Goal: Task Accomplishment & Management: Manage account settings

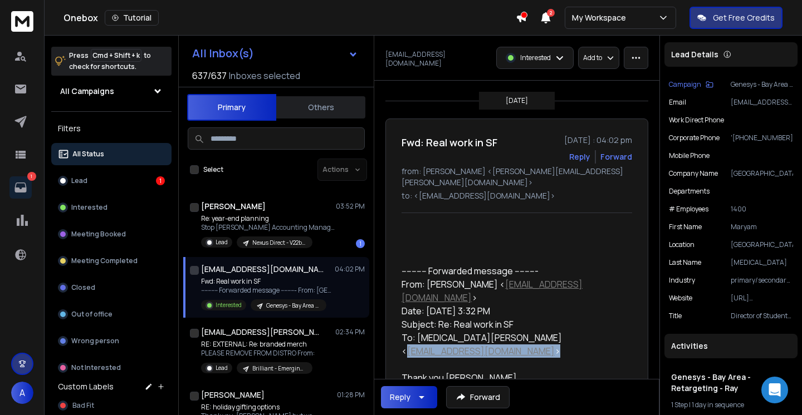
scroll to position [74, 0]
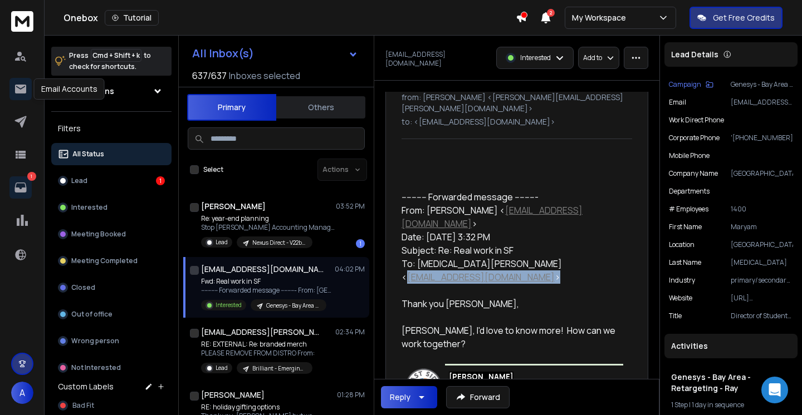
click at [22, 81] on link at bounding box center [20, 89] width 22 height 22
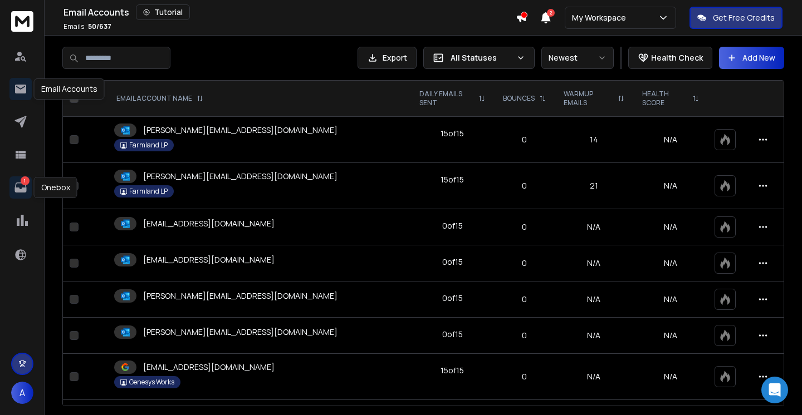
click at [19, 182] on icon at bounding box center [20, 187] width 13 height 13
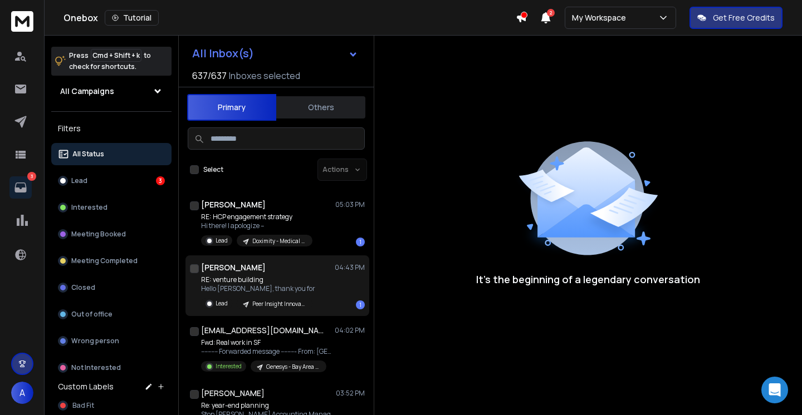
scroll to position [69, 0]
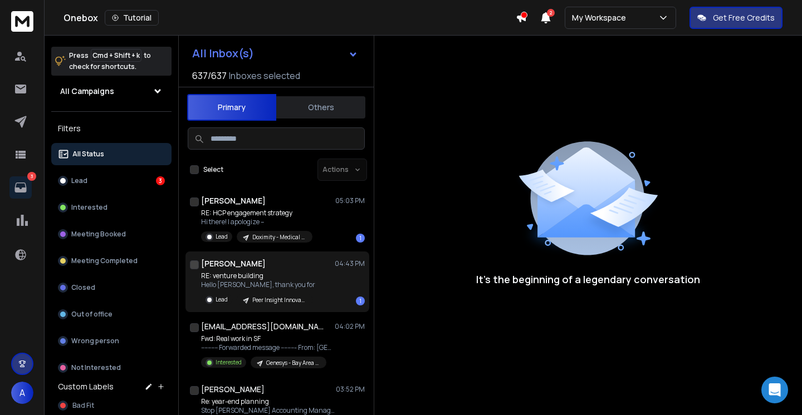
click at [283, 270] on div "Otfinowski 04:43 PM RE: venture building Hello Josh, thank you for Lead Peer In…" at bounding box center [283, 281] width 164 height 47
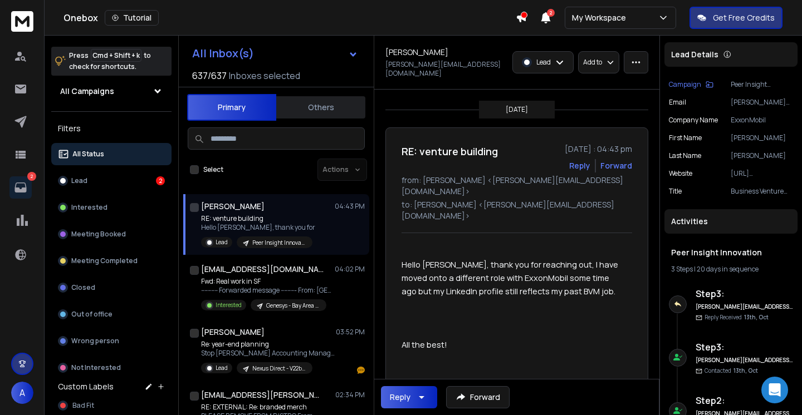
scroll to position [0, 0]
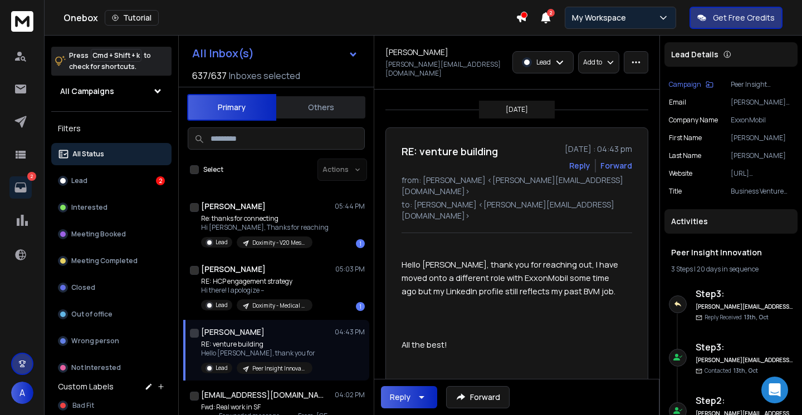
click at [616, 14] on p "My Workspace" at bounding box center [601, 17] width 58 height 11
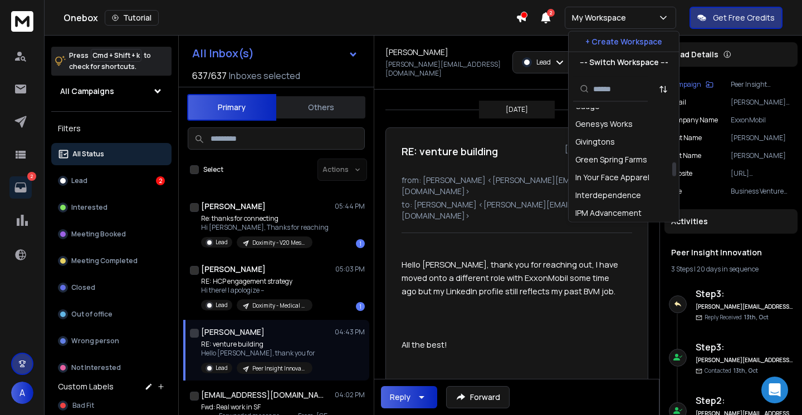
scroll to position [439, 0]
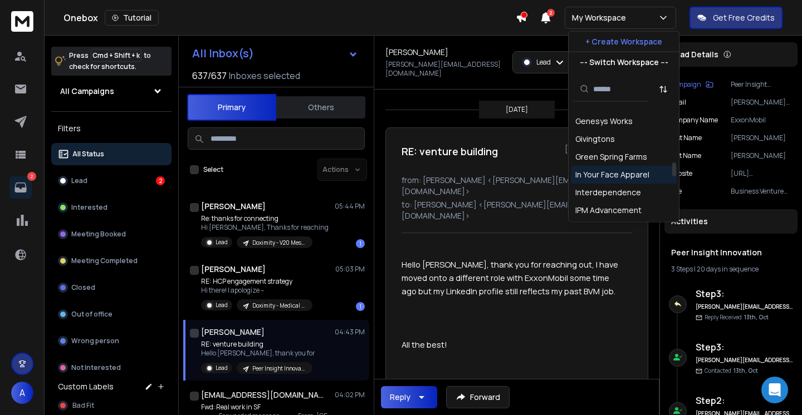
click at [596, 167] on div "In Your Face Apparel" at bounding box center [624, 176] width 106 height 18
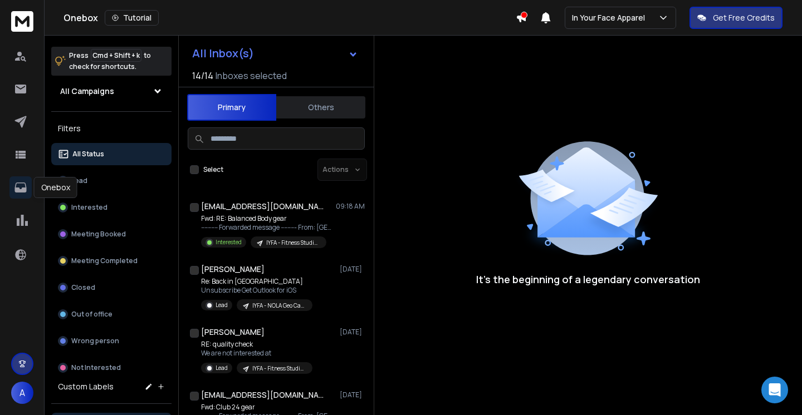
click at [21, 182] on icon at bounding box center [20, 187] width 13 height 13
click at [19, 119] on icon at bounding box center [20, 122] width 12 height 12
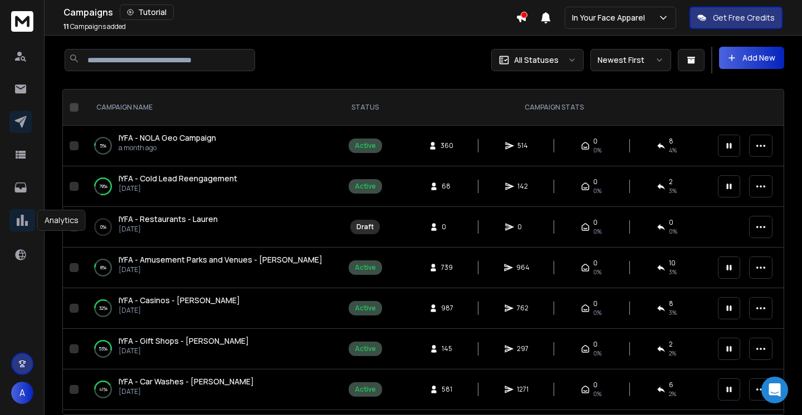
click at [27, 222] on icon at bounding box center [22, 220] width 11 height 11
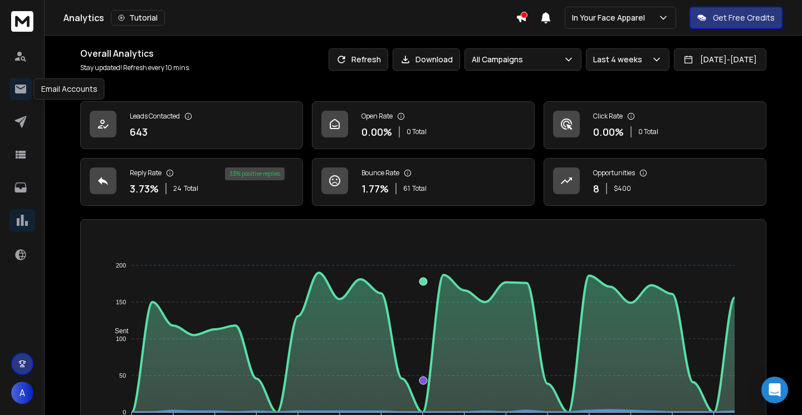
click at [19, 90] on icon at bounding box center [20, 89] width 11 height 9
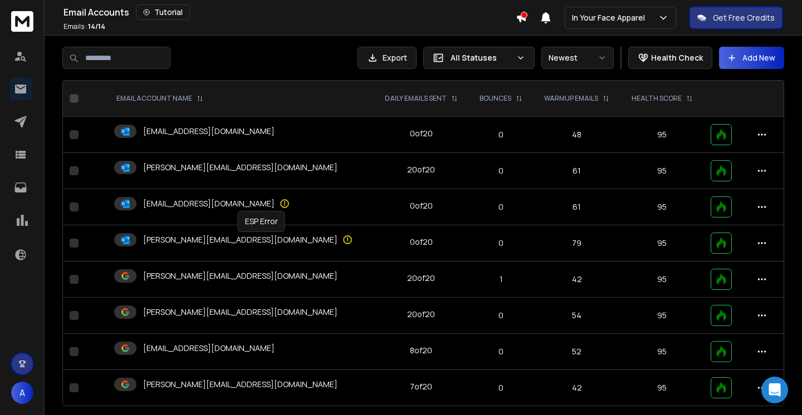
click at [347, 239] on icon at bounding box center [347, 239] width 1 height 3
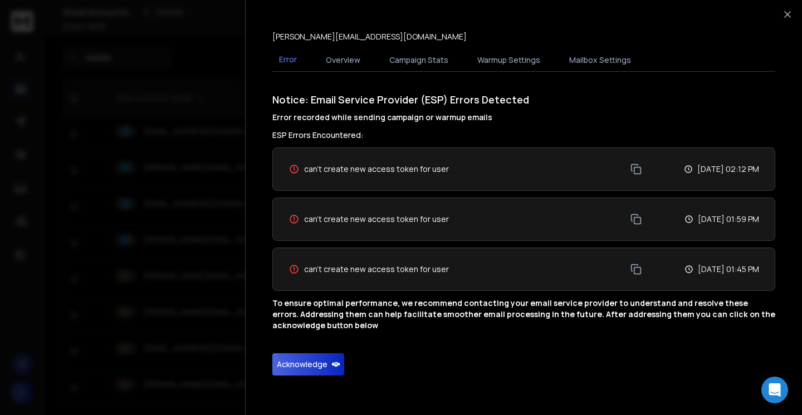
click at [306, 369] on button "Acknowledge" at bounding box center [308, 365] width 72 height 22
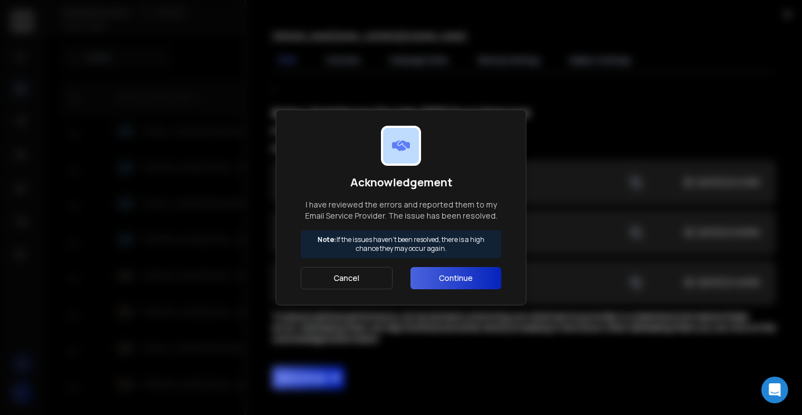
click at [465, 278] on button "Continue" at bounding box center [455, 278] width 91 height 22
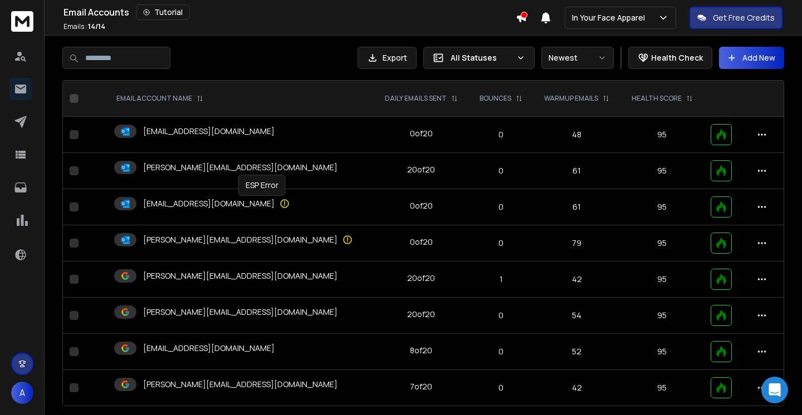
click at [279, 204] on icon at bounding box center [284, 203] width 11 height 11
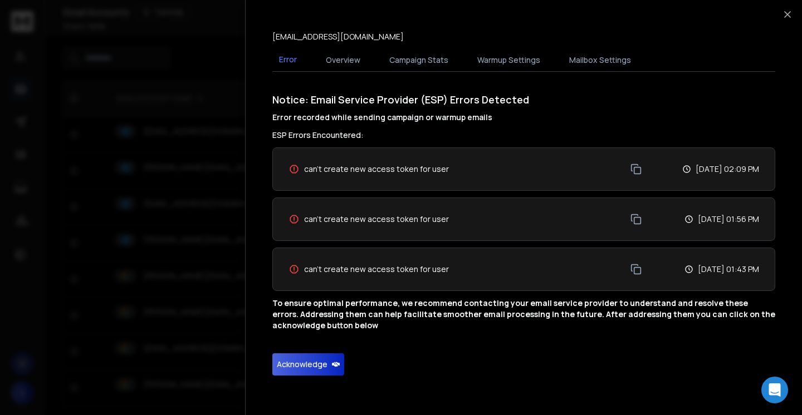
click at [313, 366] on button "Acknowledge" at bounding box center [308, 365] width 72 height 22
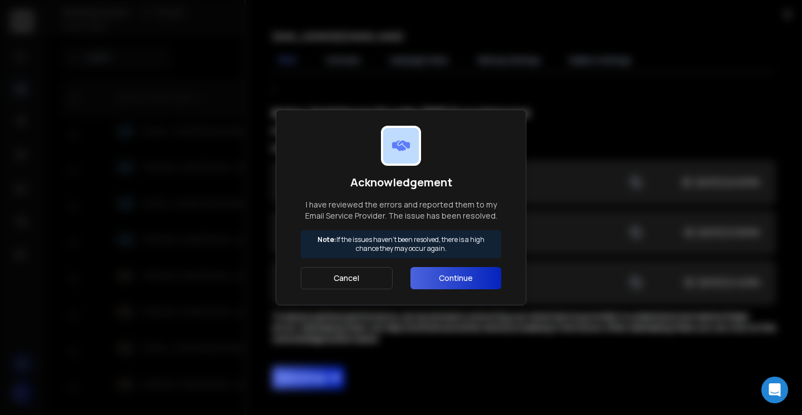
click at [443, 281] on button "Continue" at bounding box center [455, 278] width 91 height 22
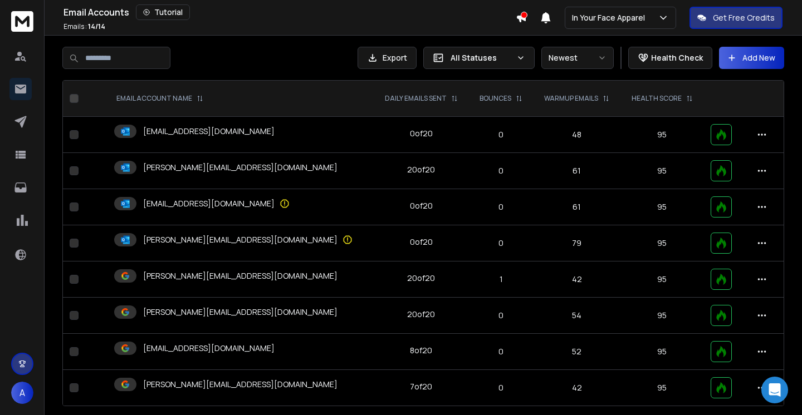
click at [760, 204] on icon at bounding box center [762, 207] width 10 height 10
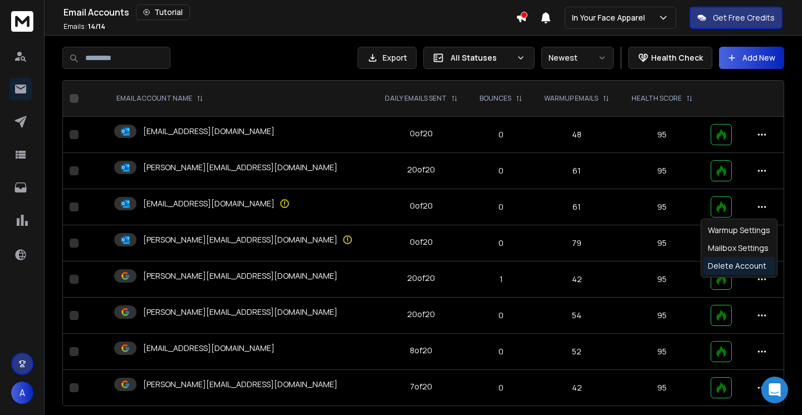
click at [733, 267] on div "Delete Account" at bounding box center [738, 266] width 71 height 18
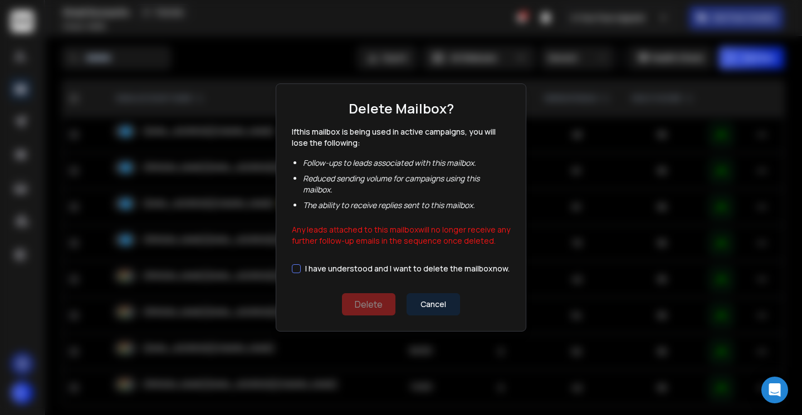
click at [296, 270] on button "I have understood and I want to delete the mailbox now." at bounding box center [296, 269] width 9 height 9
click at [368, 307] on button "Delete" at bounding box center [368, 304] width 53 height 22
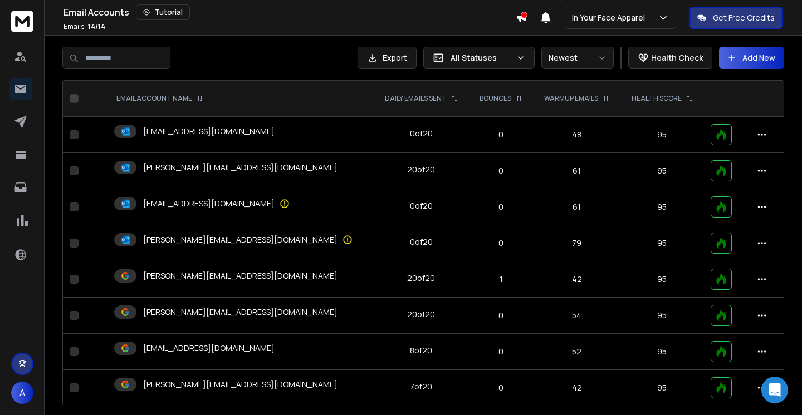
click at [760, 243] on icon at bounding box center [762, 243] width 10 height 10
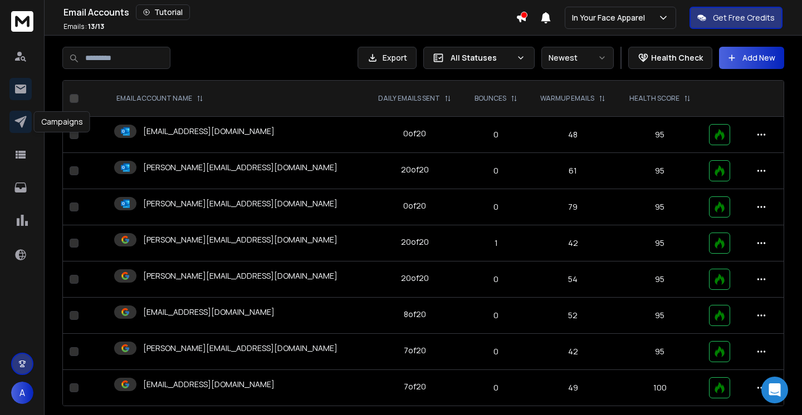
click at [18, 120] on icon at bounding box center [20, 122] width 12 height 12
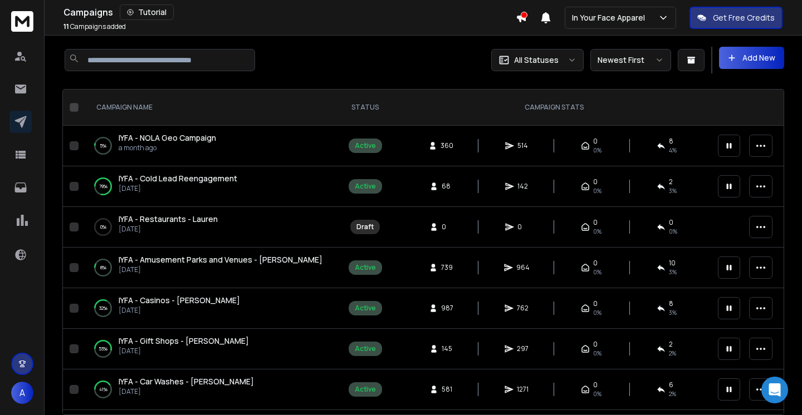
click at [151, 139] on span "IYFA - NOLA Geo Campaign" at bounding box center [167, 138] width 97 height 11
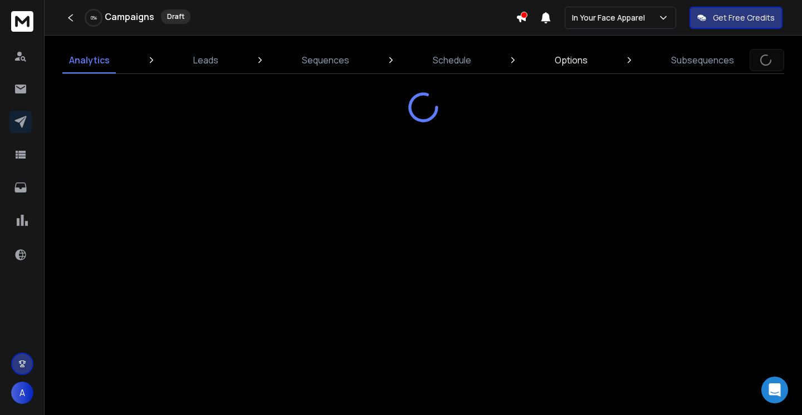
click at [579, 60] on p "Options" at bounding box center [571, 59] width 33 height 13
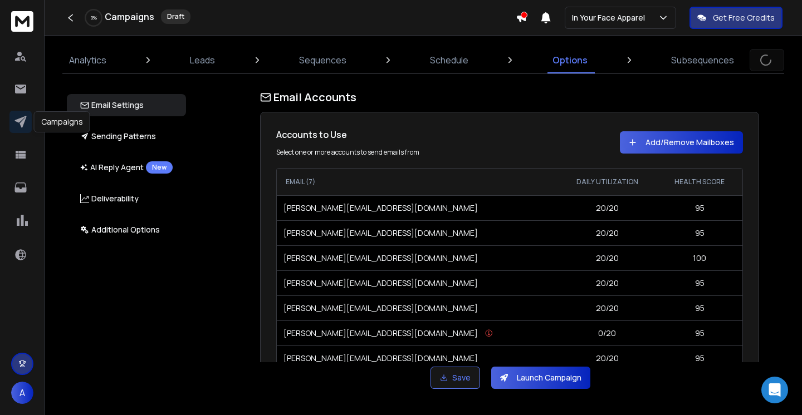
click at [21, 126] on icon at bounding box center [20, 122] width 12 height 12
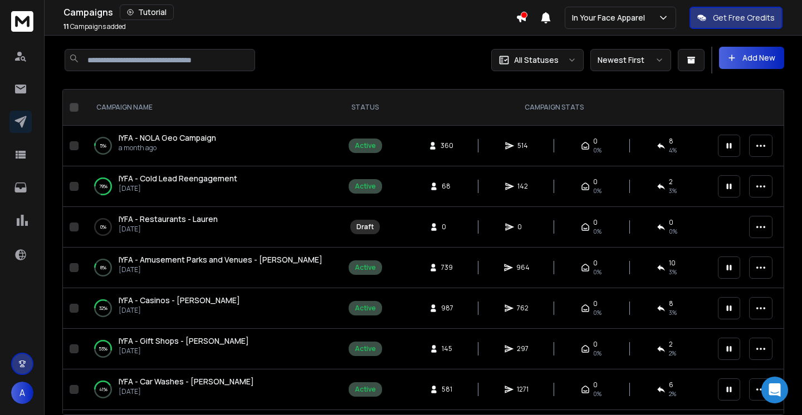
click at [160, 180] on span "IYFA - Cold Lead Reengagement" at bounding box center [178, 178] width 119 height 11
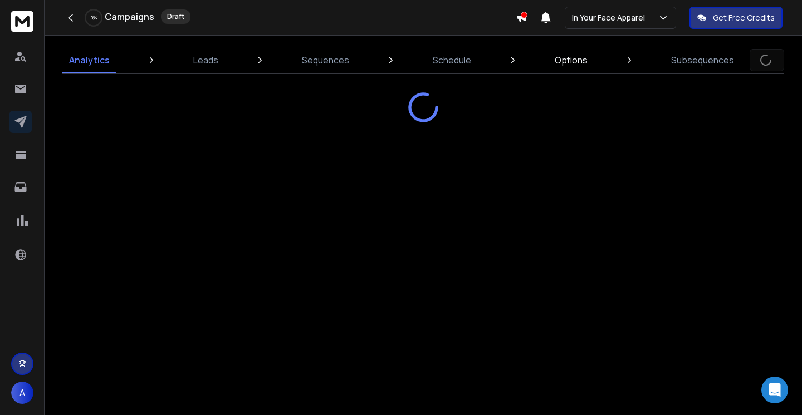
click at [571, 60] on p "Options" at bounding box center [571, 59] width 33 height 13
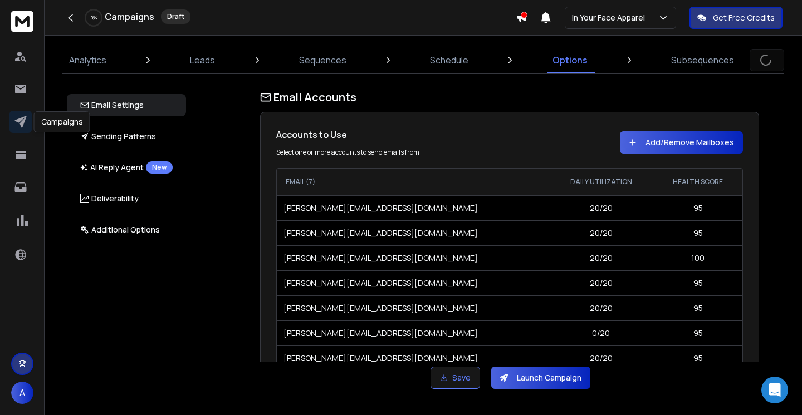
click at [20, 124] on icon at bounding box center [20, 122] width 12 height 12
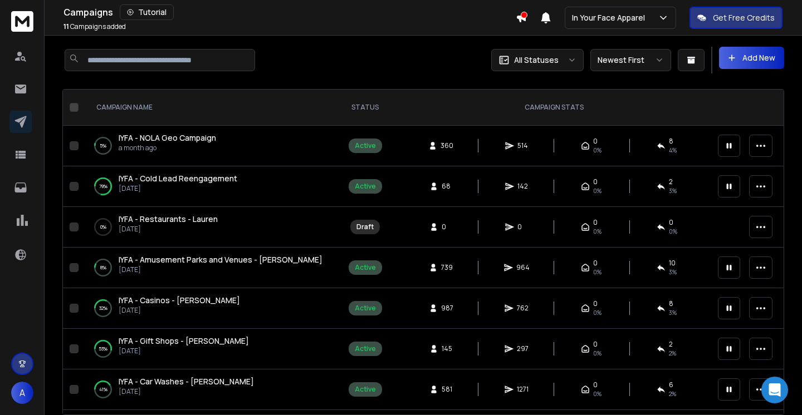
click at [172, 258] on span "IYFA - Amusement Parks and Venues - Nicole" at bounding box center [221, 260] width 204 height 11
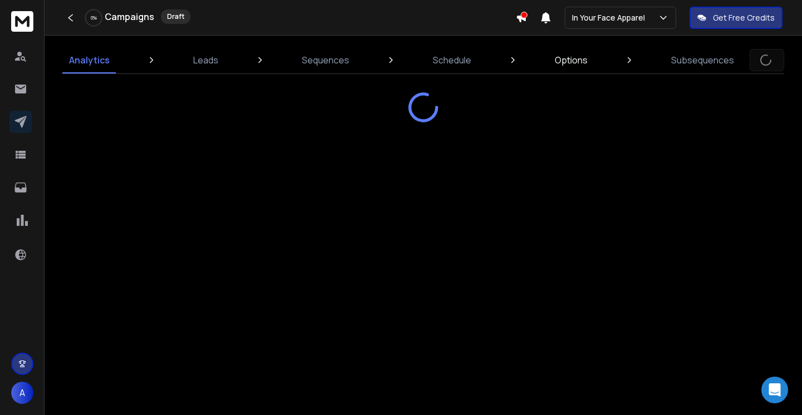
click at [560, 53] on link "Options" at bounding box center [571, 60] width 46 height 27
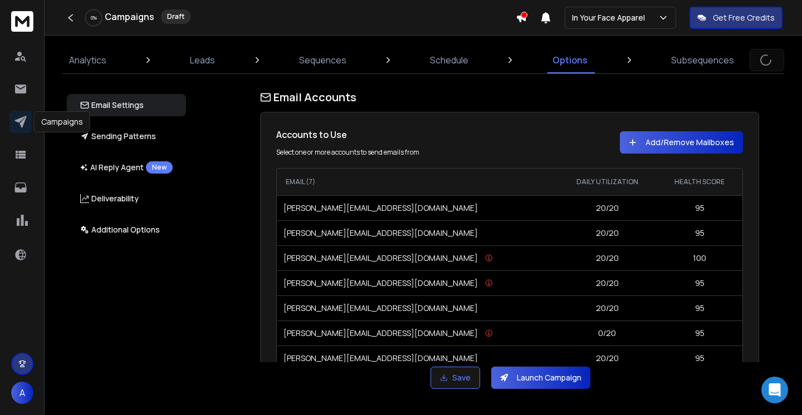
click at [25, 121] on icon at bounding box center [20, 121] width 13 height 13
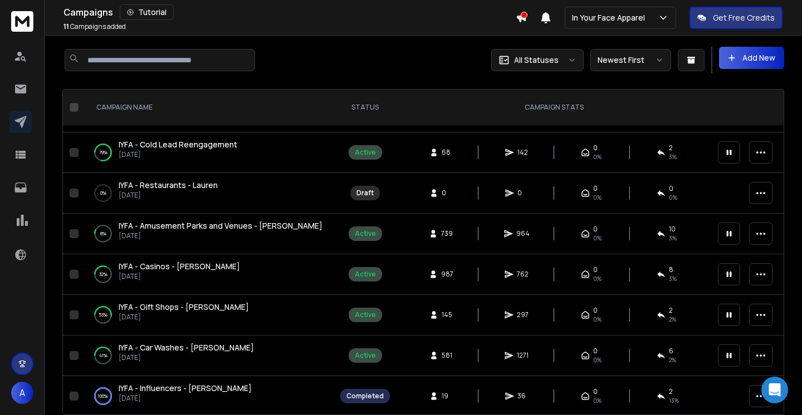
scroll to position [56, 0]
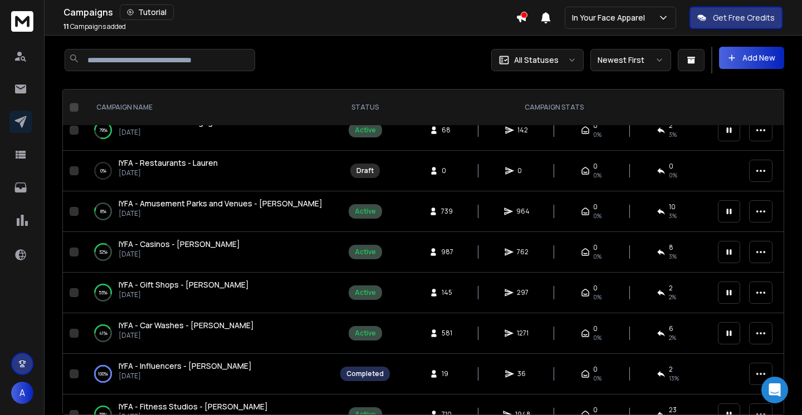
click at [173, 247] on span "IYFA - Casinos - Nicole" at bounding box center [179, 244] width 121 height 11
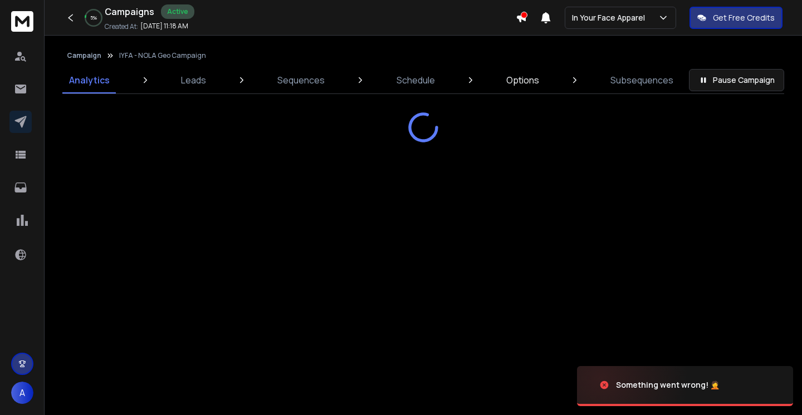
click at [529, 77] on p "Options" at bounding box center [522, 80] width 33 height 13
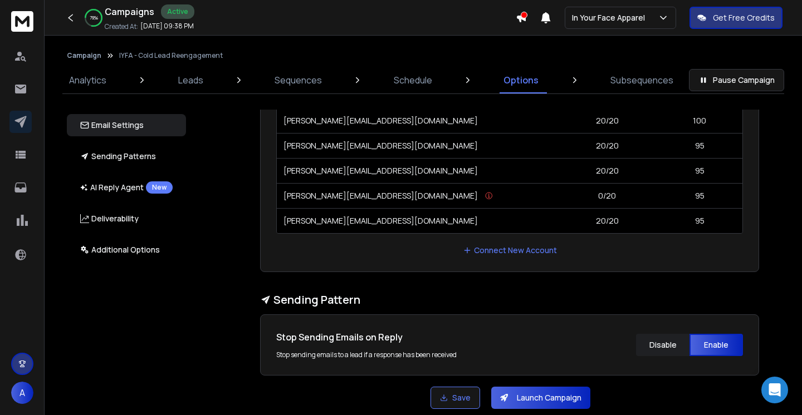
scroll to position [174, 0]
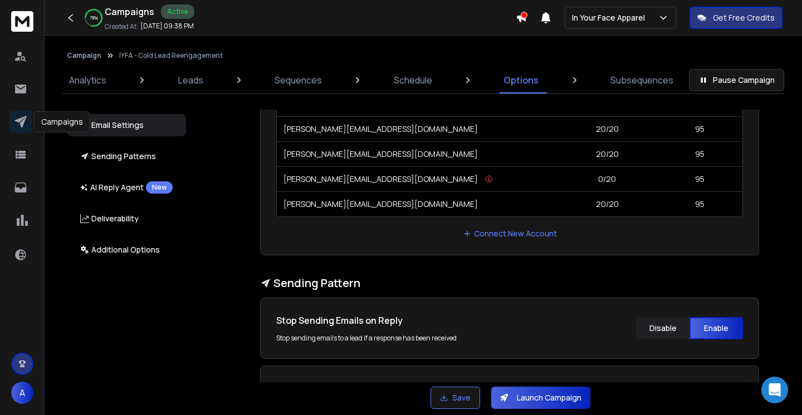
click at [18, 125] on icon at bounding box center [20, 121] width 13 height 13
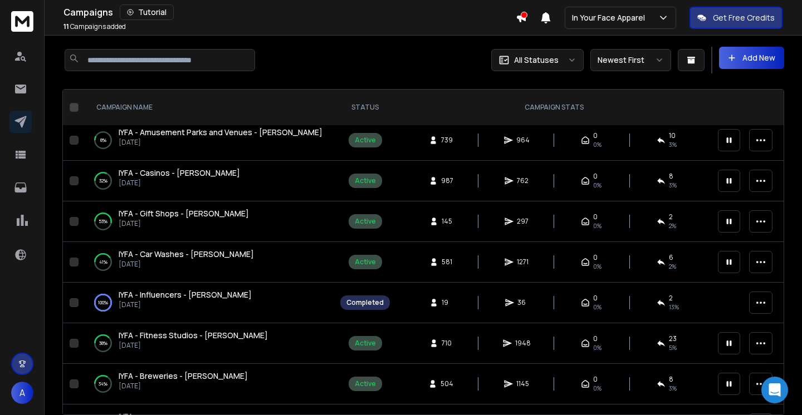
scroll to position [141, 0]
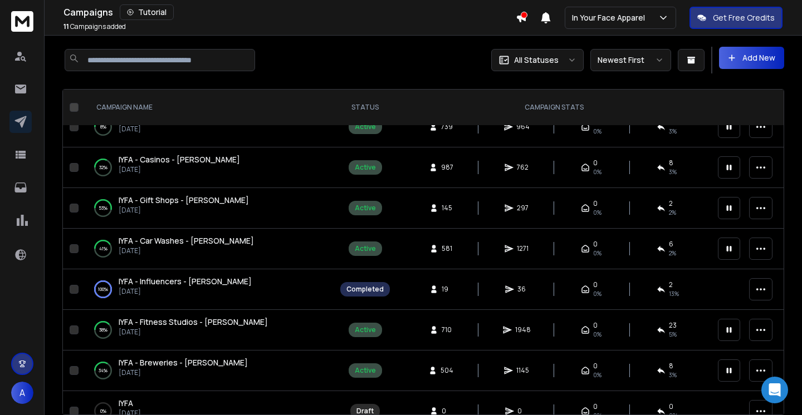
click at [157, 197] on span "IYFA - Gift Shops - Nicole" at bounding box center [184, 200] width 130 height 11
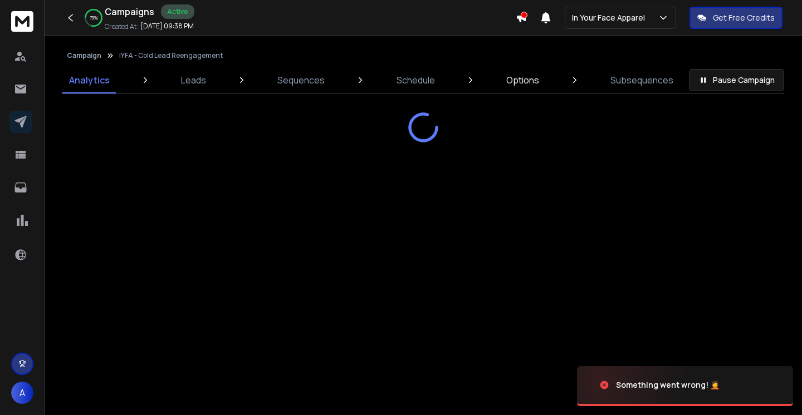
click at [521, 85] on p "Options" at bounding box center [522, 80] width 33 height 13
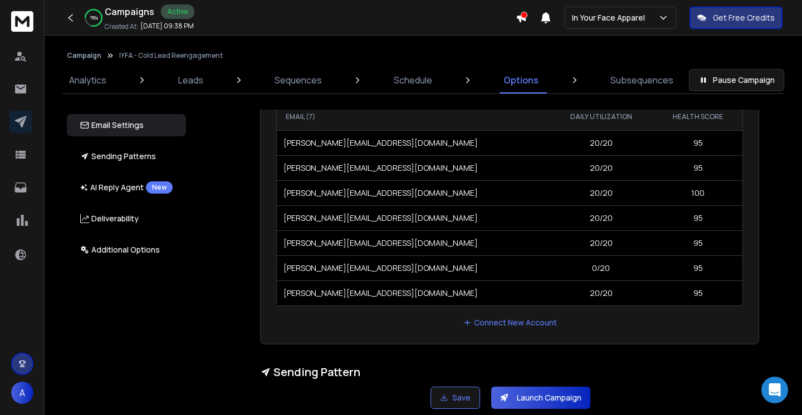
scroll to position [89, 0]
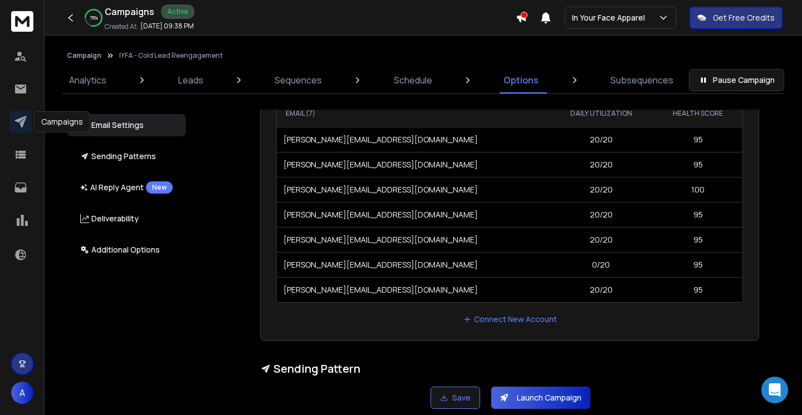
click at [17, 123] on icon at bounding box center [20, 121] width 13 height 13
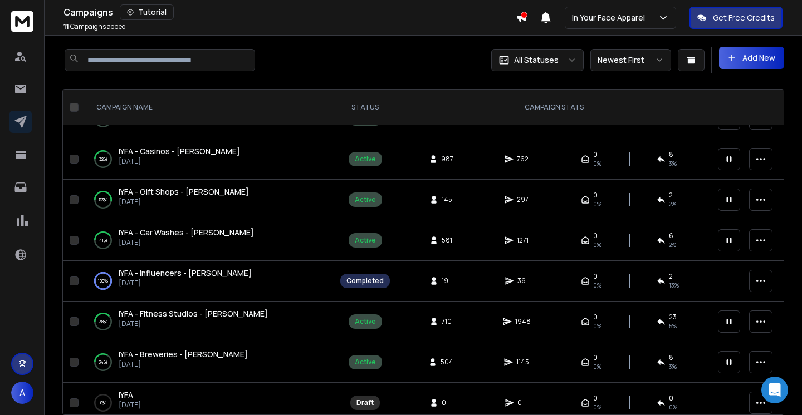
scroll to position [166, 0]
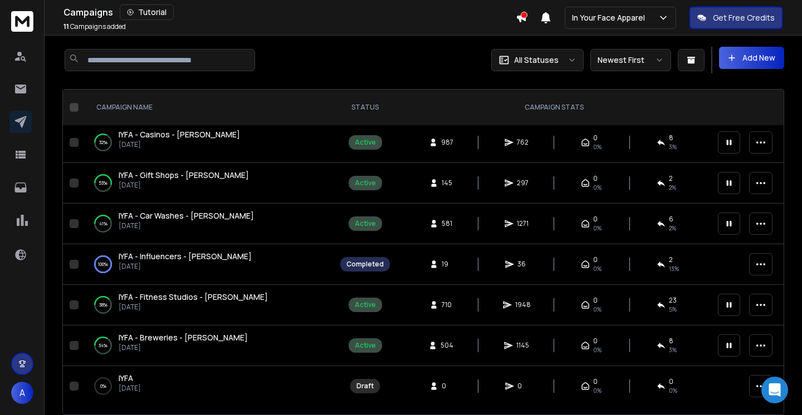
click at [187, 213] on span "IYFA - Car Washes - Nicole" at bounding box center [186, 216] width 135 height 11
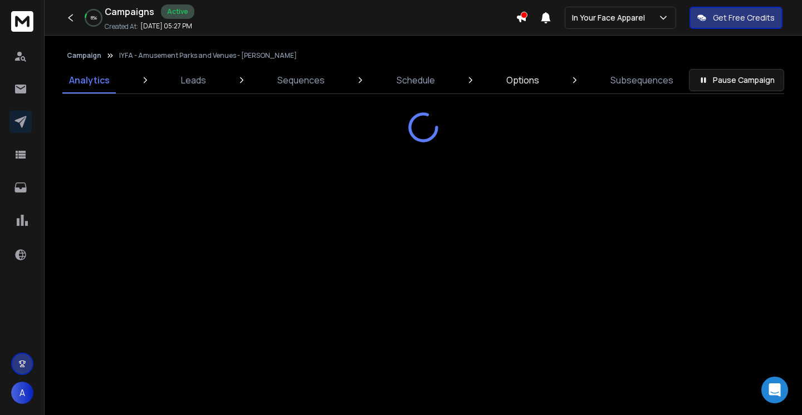
click at [524, 74] on p "Options" at bounding box center [522, 80] width 33 height 13
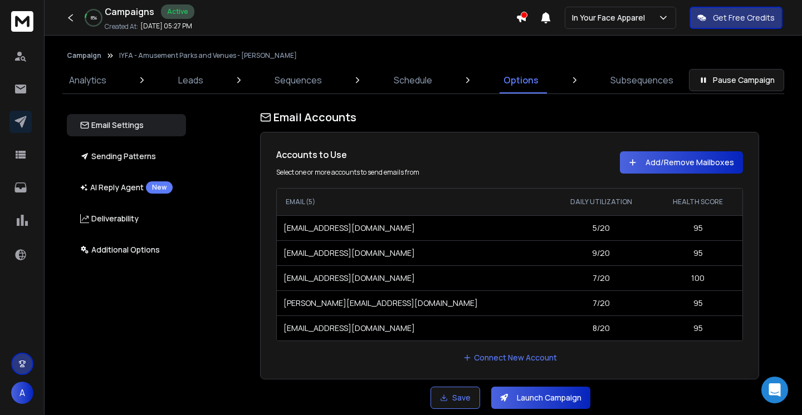
click at [668, 156] on button "Add/Remove Mailboxes" at bounding box center [681, 162] width 123 height 22
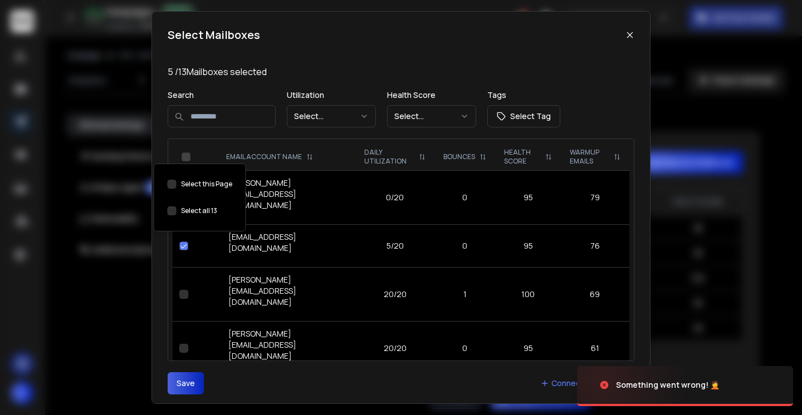
click at [187, 155] on button "Select this Page" at bounding box center [186, 157] width 9 height 9
click at [189, 156] on button "Select this Page" at bounding box center [186, 157] width 9 height 9
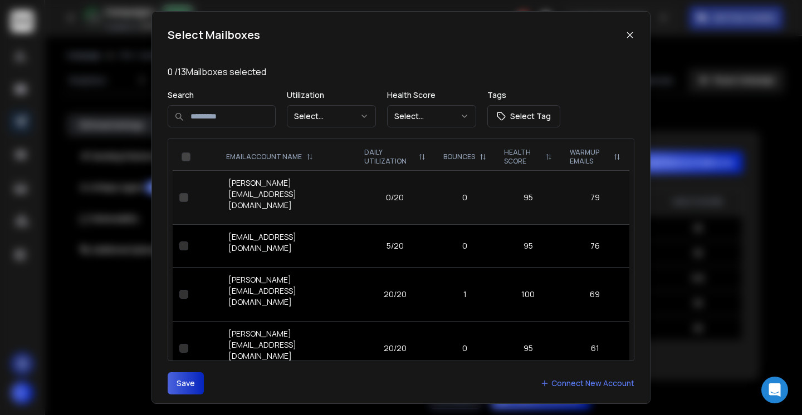
click at [182, 193] on button "button" at bounding box center [183, 197] width 9 height 9
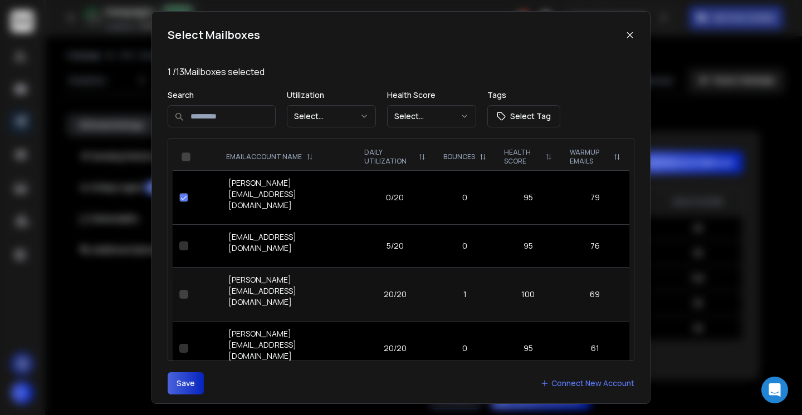
click at [182, 290] on button "button" at bounding box center [183, 294] width 9 height 9
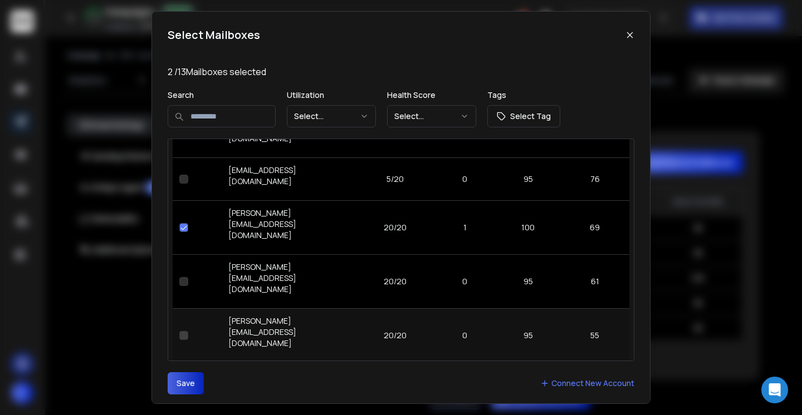
scroll to position [77, 0]
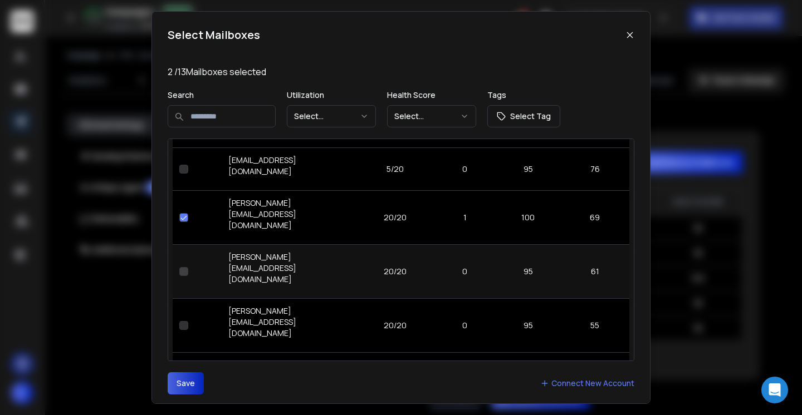
click at [184, 267] on button "button" at bounding box center [183, 271] width 9 height 9
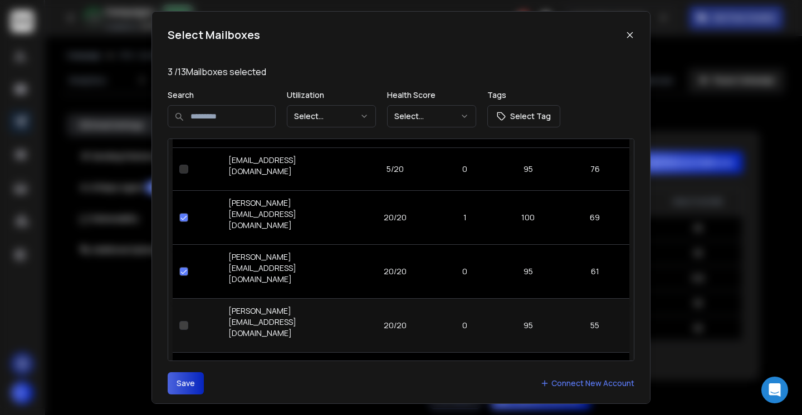
click at [184, 321] on button "button" at bounding box center [183, 325] width 9 height 9
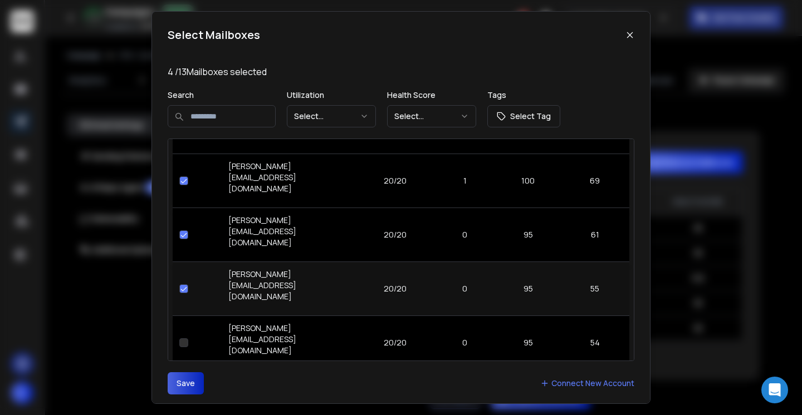
scroll to position [125, 0]
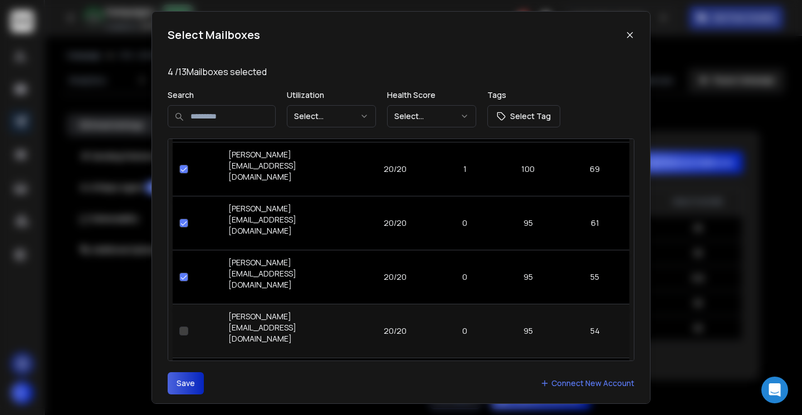
click at [184, 327] on button "button" at bounding box center [183, 331] width 9 height 9
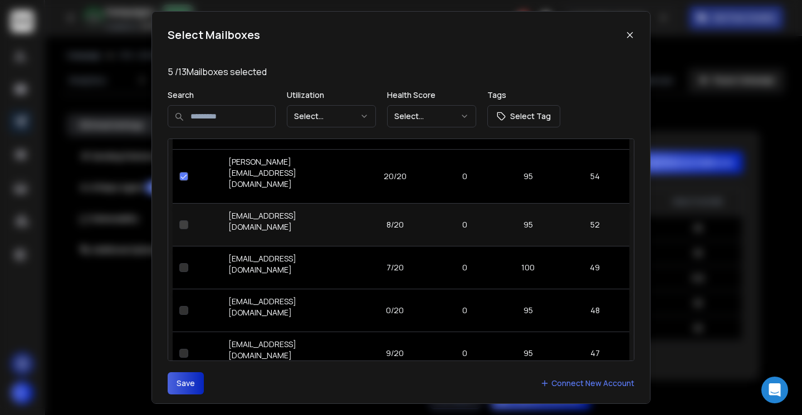
scroll to position [297, 0]
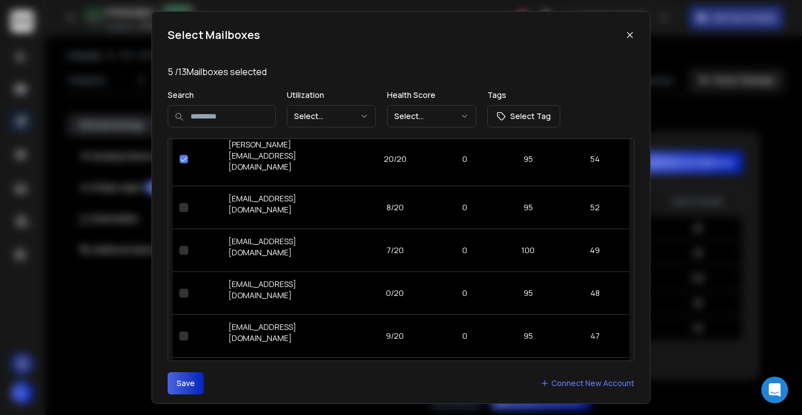
click at [184, 385] on button "Save" at bounding box center [186, 384] width 36 height 22
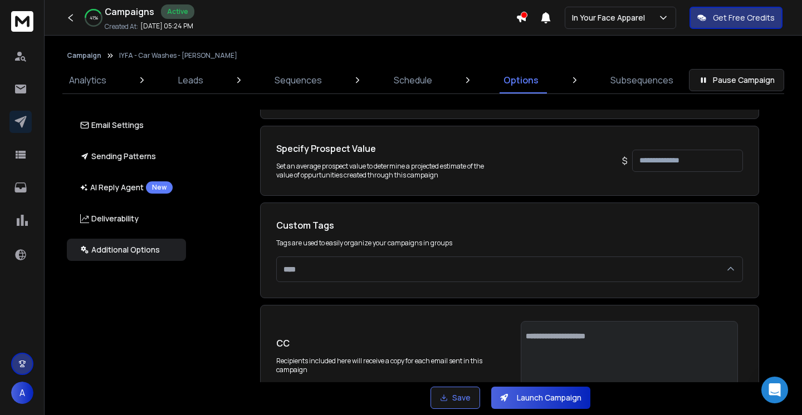
scroll to position [2291, 0]
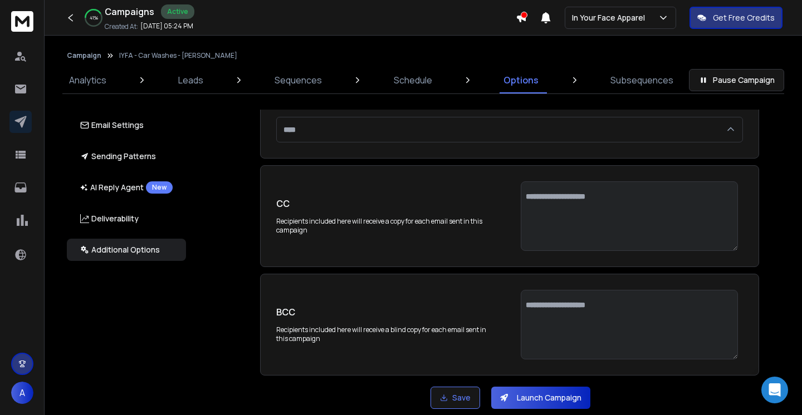
click at [522, 398] on button "Launch Campaign" at bounding box center [540, 398] width 99 height 22
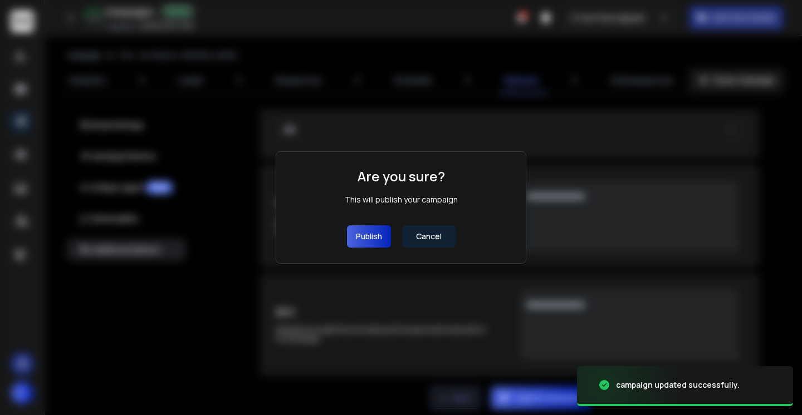
click at [364, 242] on button "Publish" at bounding box center [369, 237] width 44 height 22
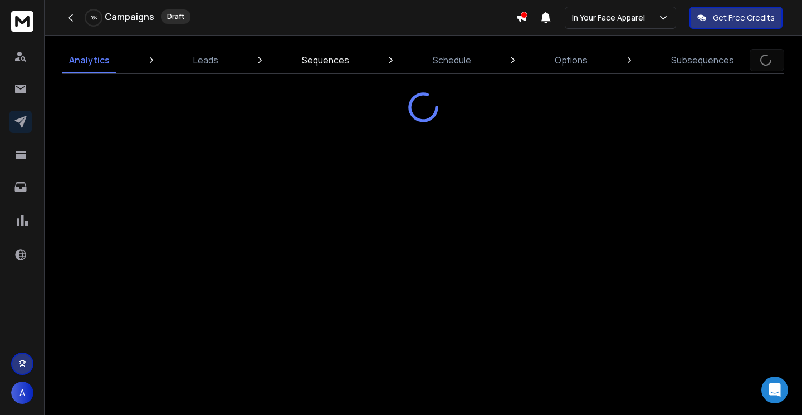
click at [322, 62] on div "Analytics Leads Sequences Schedule Options Subsequences" at bounding box center [423, 60] width 722 height 27
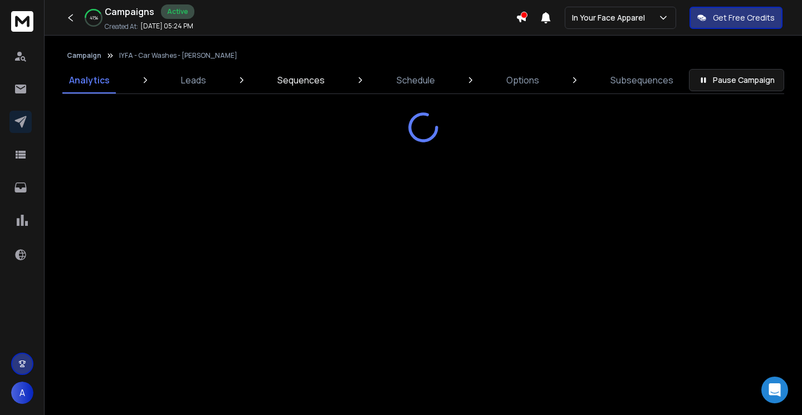
click at [304, 84] on p "Sequences" at bounding box center [300, 80] width 47 height 13
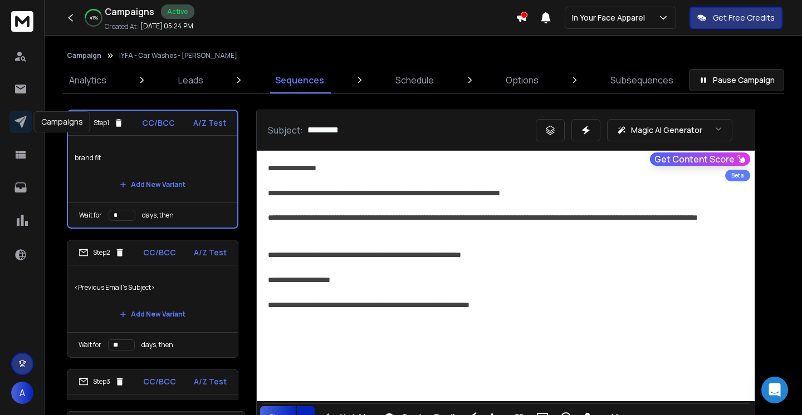
click at [24, 126] on icon at bounding box center [20, 121] width 13 height 13
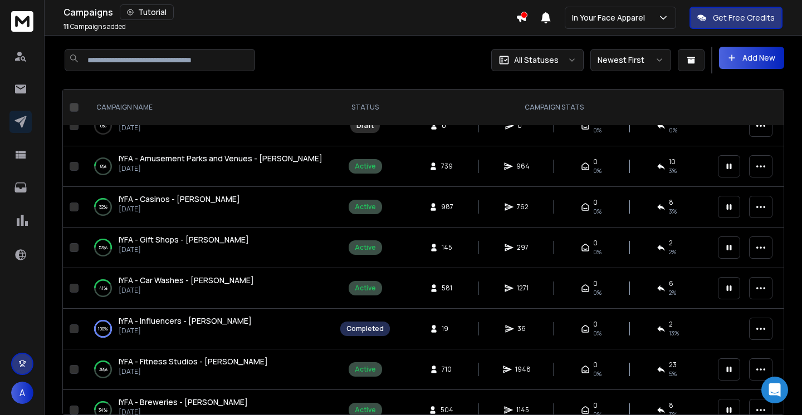
scroll to position [167, 0]
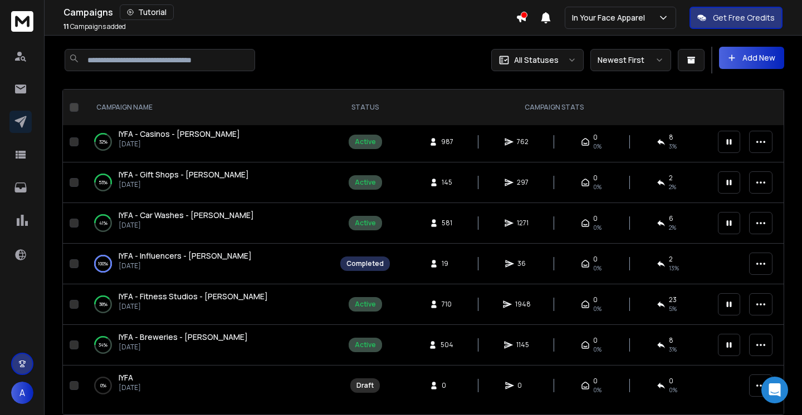
click at [177, 256] on span "IYFA - Influencers - [PERSON_NAME]" at bounding box center [185, 256] width 133 height 11
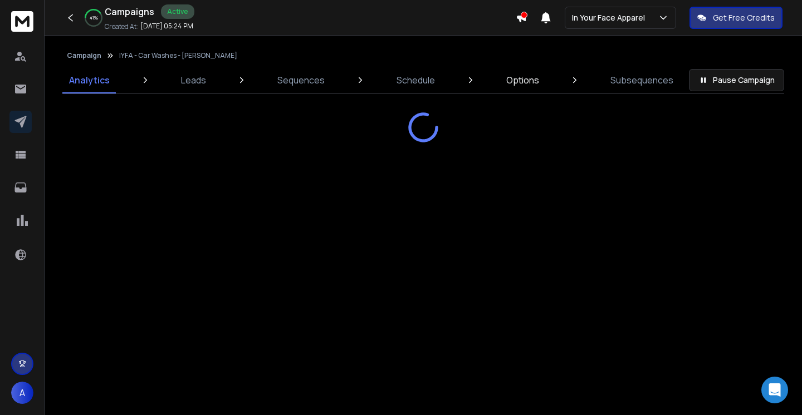
click at [511, 81] on p "Options" at bounding box center [522, 80] width 33 height 13
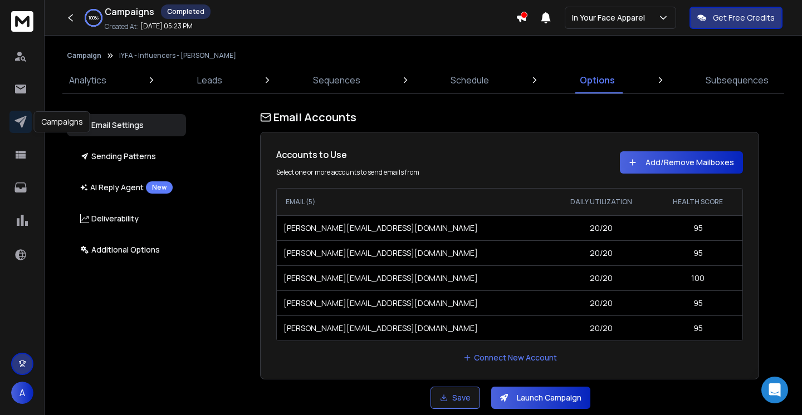
click at [18, 119] on icon at bounding box center [20, 122] width 12 height 12
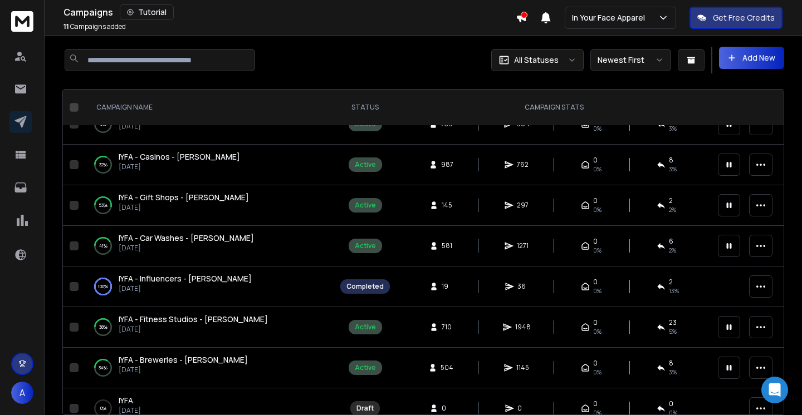
scroll to position [167, 0]
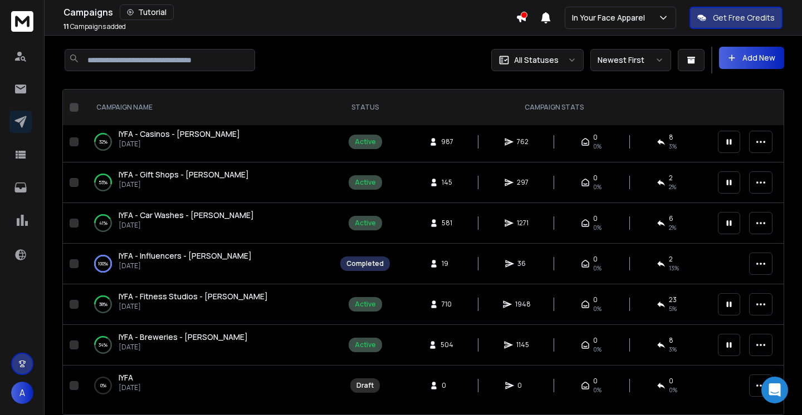
click at [189, 296] on span "IYFA - Fitness Studios - [PERSON_NAME]" at bounding box center [193, 296] width 149 height 11
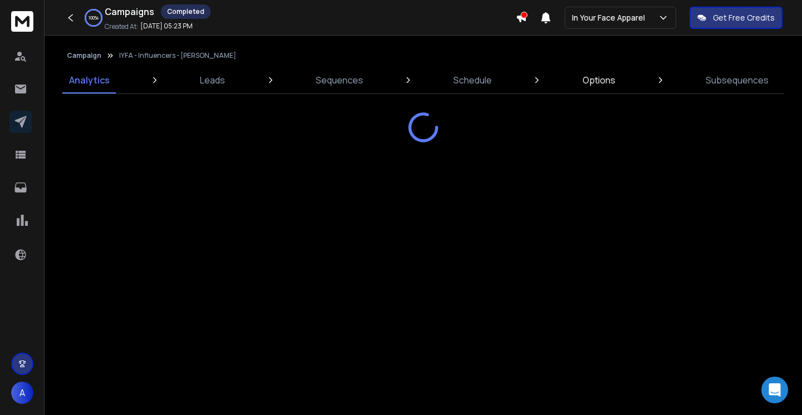
click at [602, 76] on p "Options" at bounding box center [599, 80] width 33 height 13
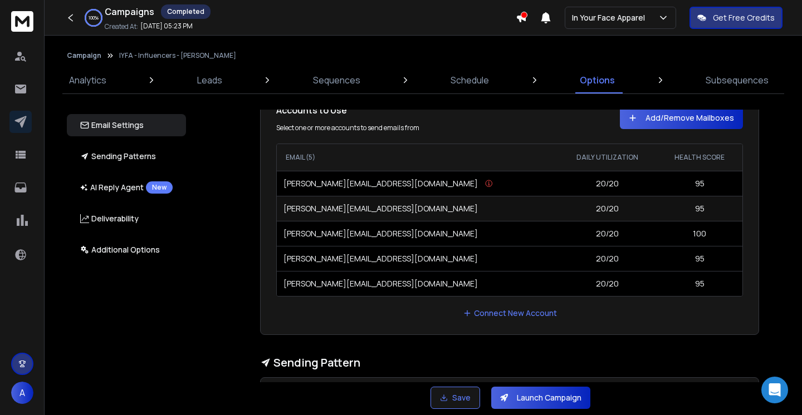
scroll to position [45, 0]
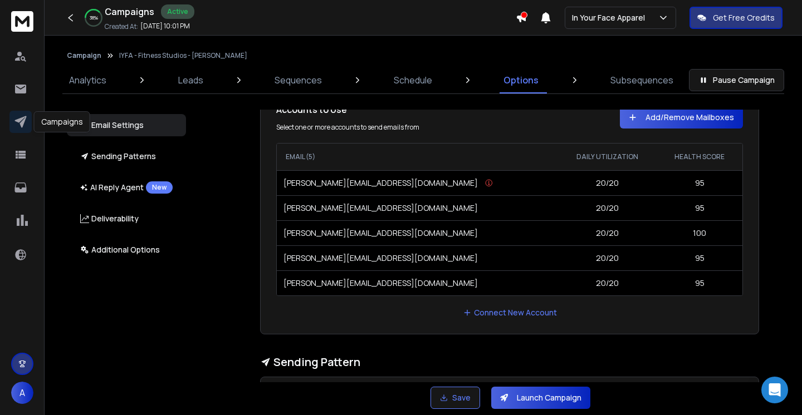
click at [30, 120] on link at bounding box center [20, 122] width 22 height 22
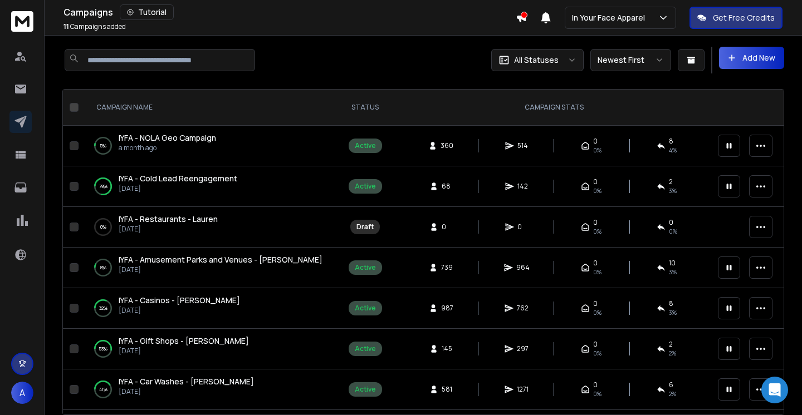
scroll to position [167, 0]
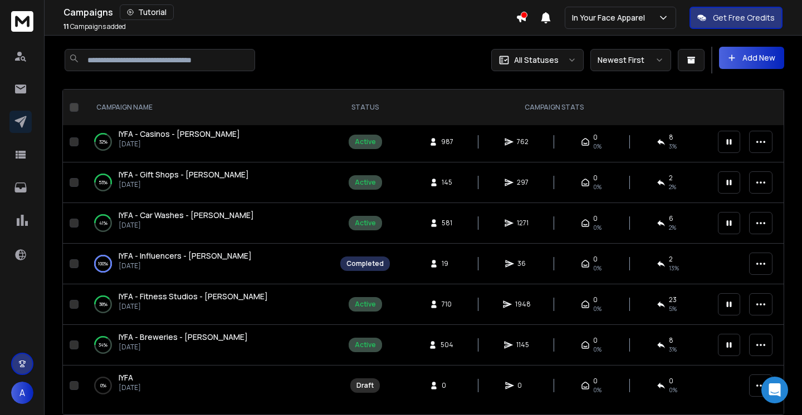
click at [187, 338] on span "IYFA - Breweries - Nicole" at bounding box center [183, 337] width 129 height 11
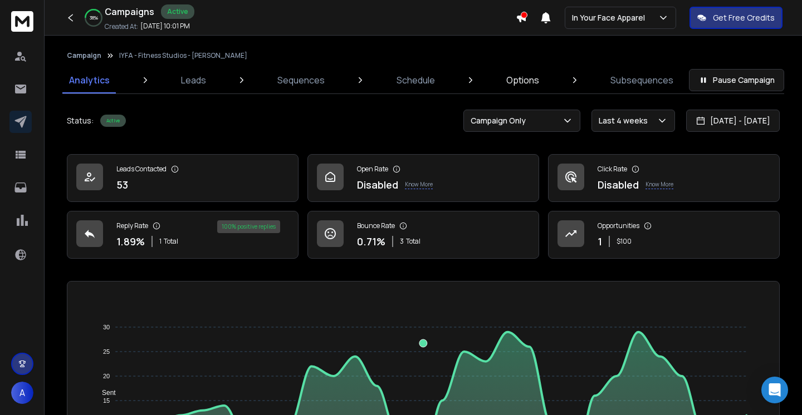
click at [521, 83] on p "Options" at bounding box center [522, 80] width 33 height 13
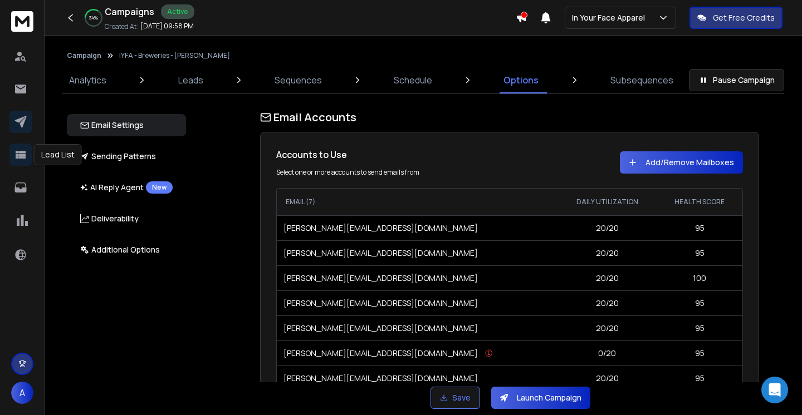
click at [23, 155] on icon at bounding box center [21, 155] width 10 height 8
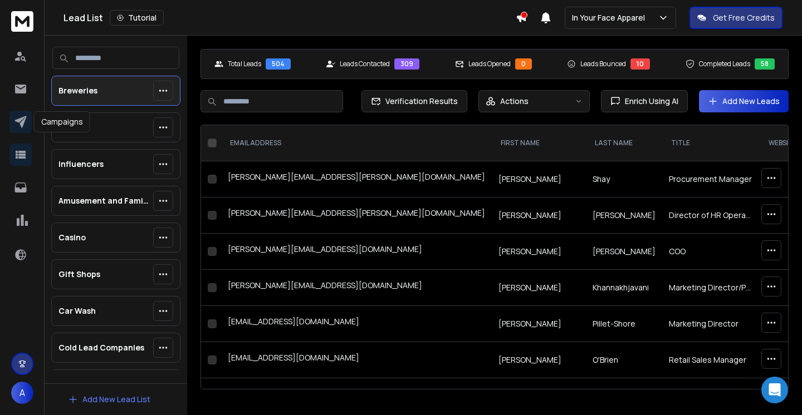
click at [22, 125] on icon at bounding box center [20, 122] width 12 height 12
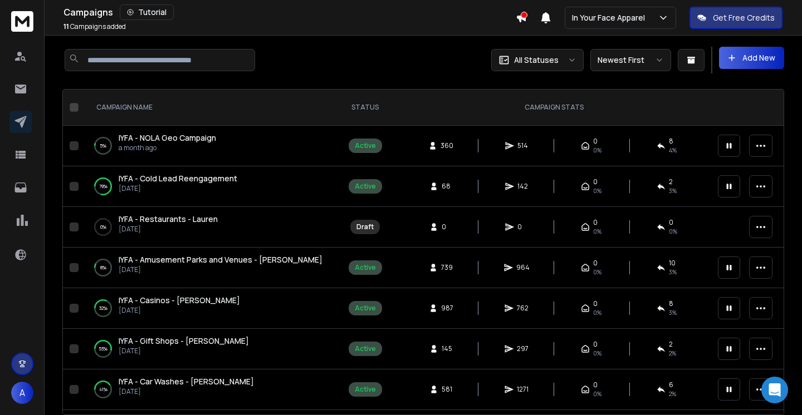
scroll to position [167, 0]
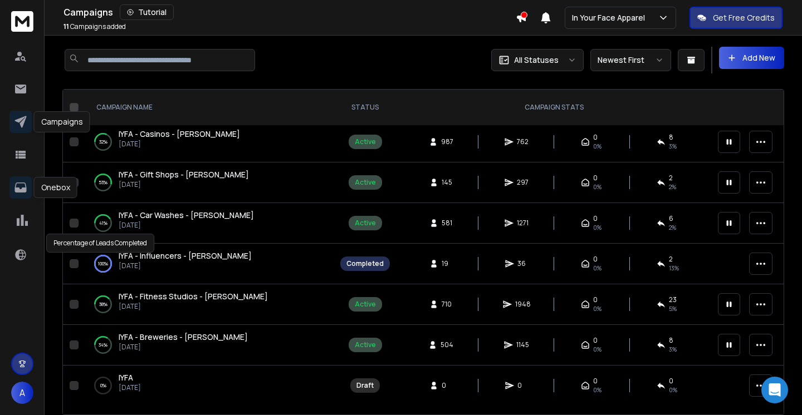
click at [25, 189] on icon at bounding box center [20, 188] width 12 height 10
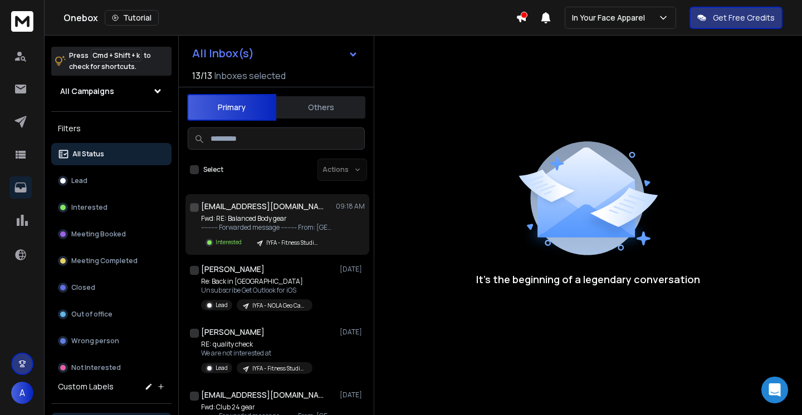
click at [291, 230] on p "---------- Forwarded message --------- From: [GEOGRAPHIC_DATA]" at bounding box center [268, 227] width 134 height 9
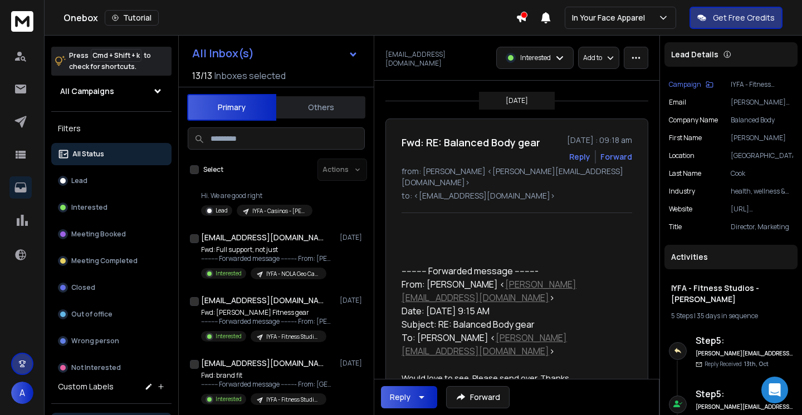
scroll to position [526, 0]
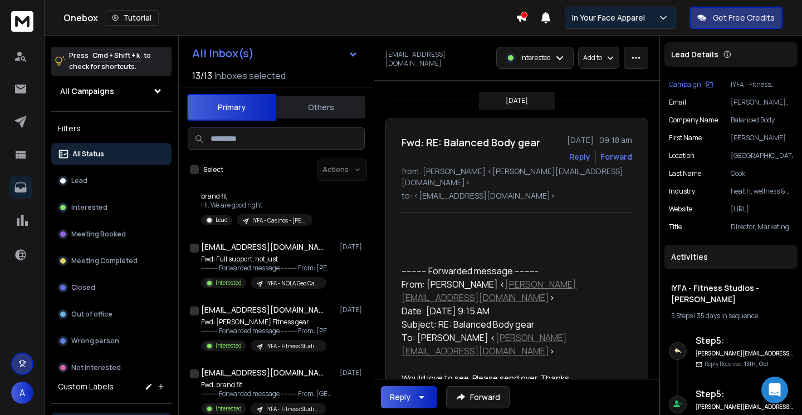
click at [604, 21] on p "In Your Face Apparel" at bounding box center [610, 17] width 77 height 11
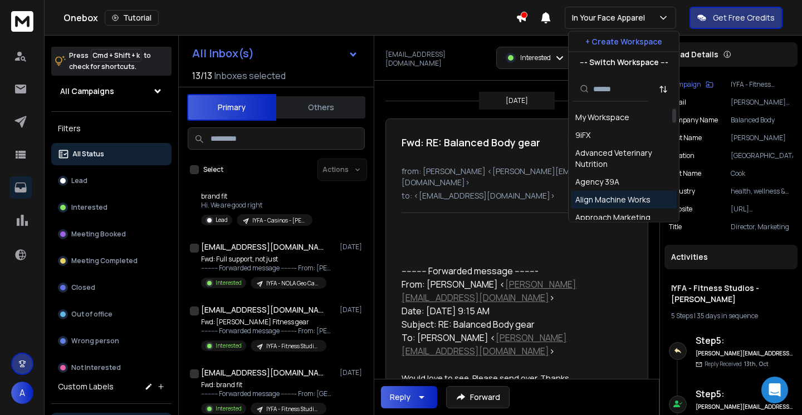
click at [622, 194] on div "Align Machine Works" at bounding box center [612, 199] width 75 height 11
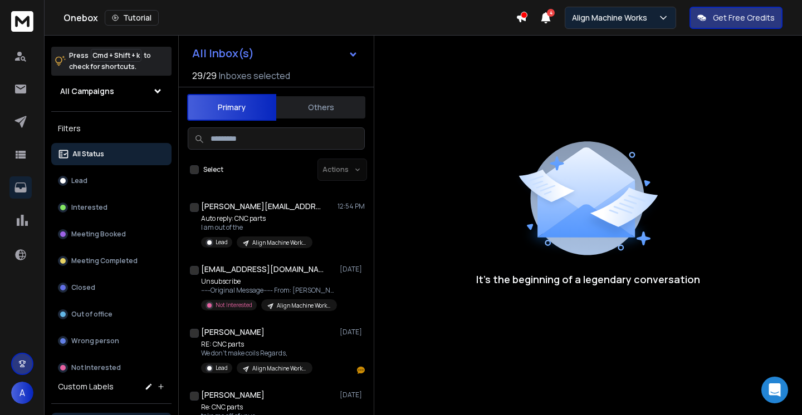
click at [624, 18] on p "Align Machine Works" at bounding box center [612, 17] width 80 height 11
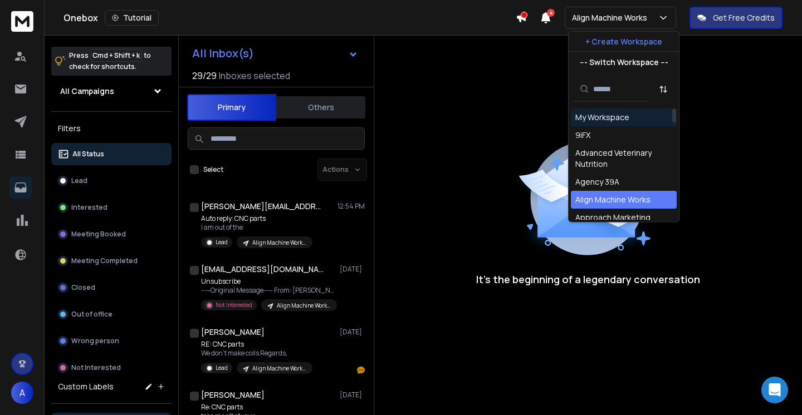
click at [599, 120] on div "My Workspace" at bounding box center [602, 117] width 54 height 11
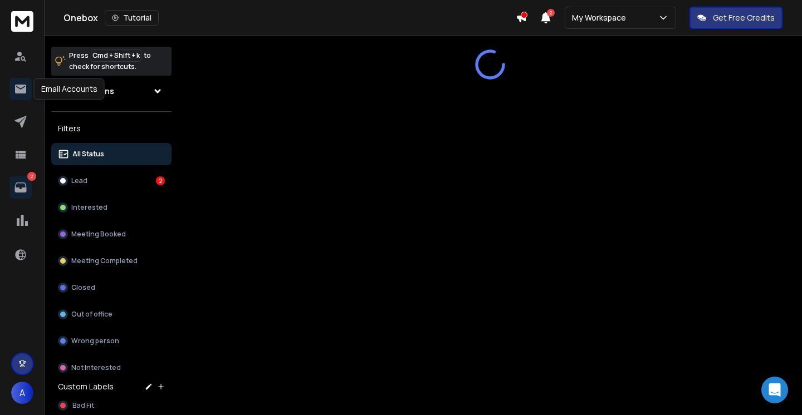
click at [17, 87] on icon at bounding box center [20, 88] width 13 height 13
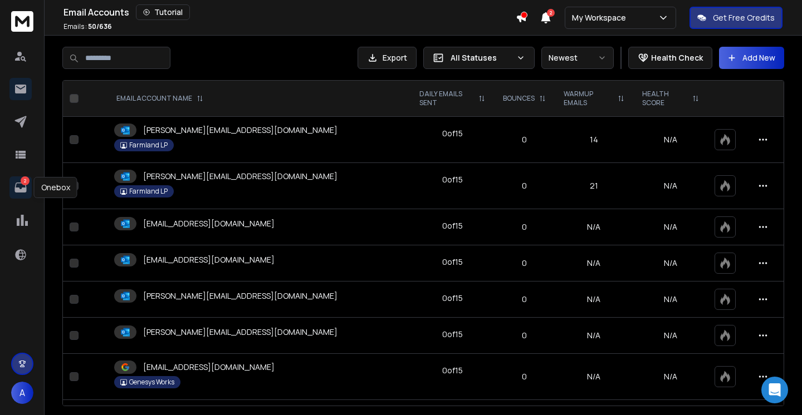
click at [17, 186] on icon at bounding box center [20, 187] width 13 height 13
